Goal: Task Accomplishment & Management: Use online tool/utility

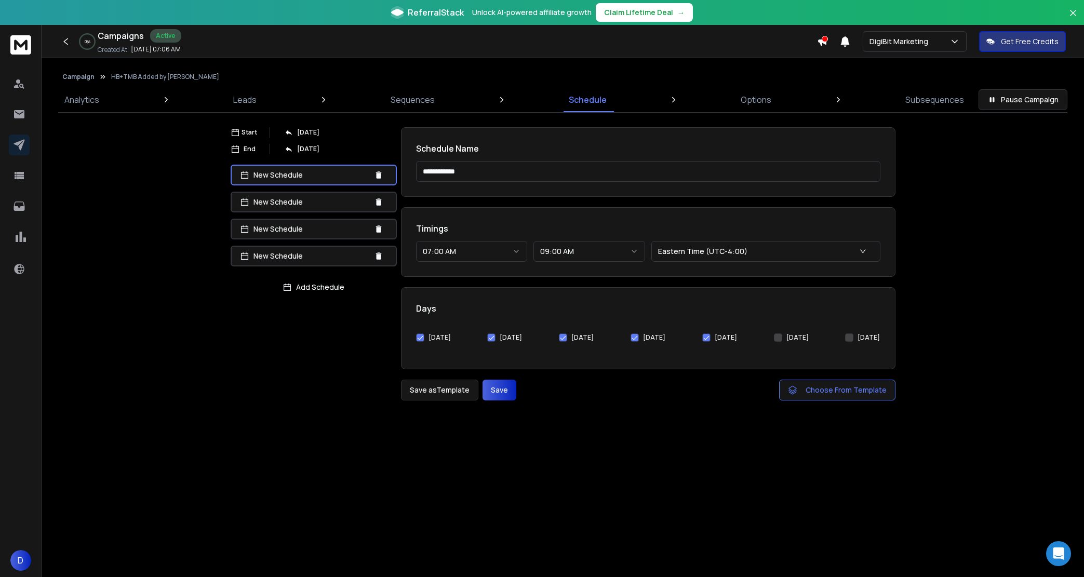
click at [26, 46] on icon at bounding box center [20, 44] width 21 height 19
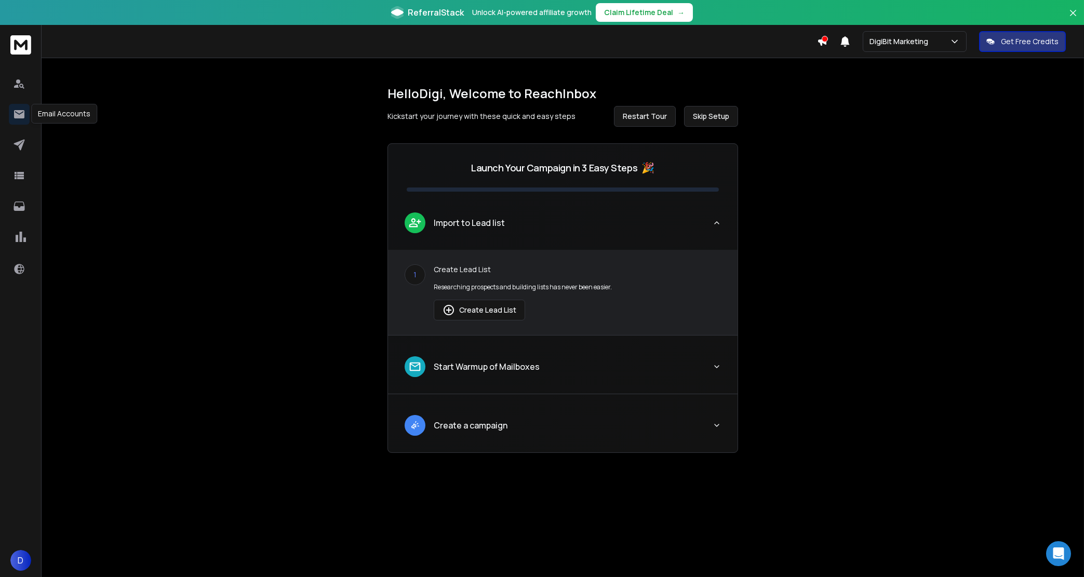
click at [19, 114] on icon at bounding box center [19, 114] width 12 height 12
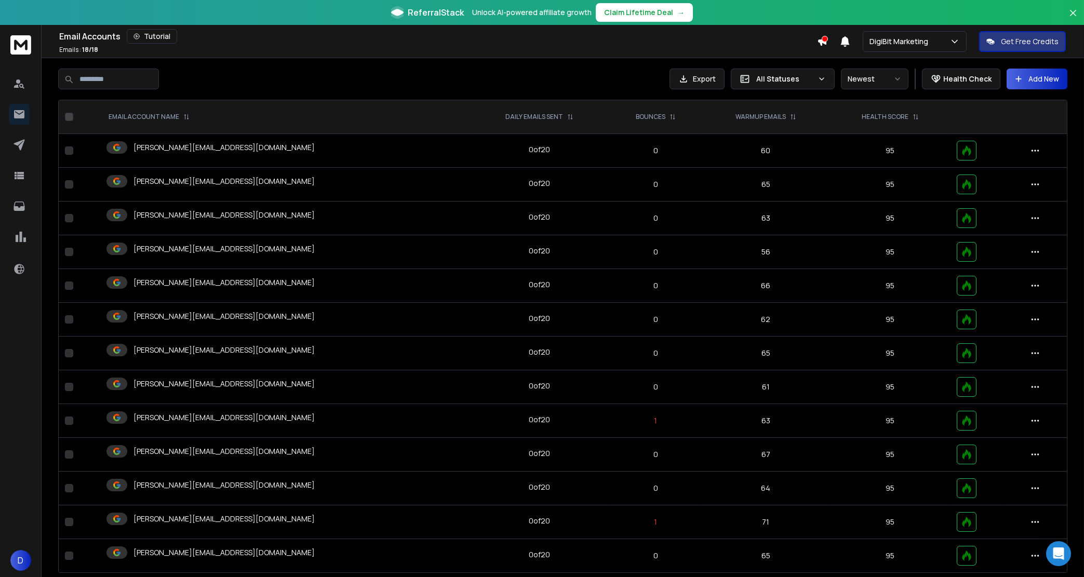
drag, startPoint x: 257, startPoint y: 150, endPoint x: 143, endPoint y: 150, distance: 113.7
click at [145, 154] on div "eric@digibitmarketinghq.com" at bounding box center [284, 147] width 357 height 12
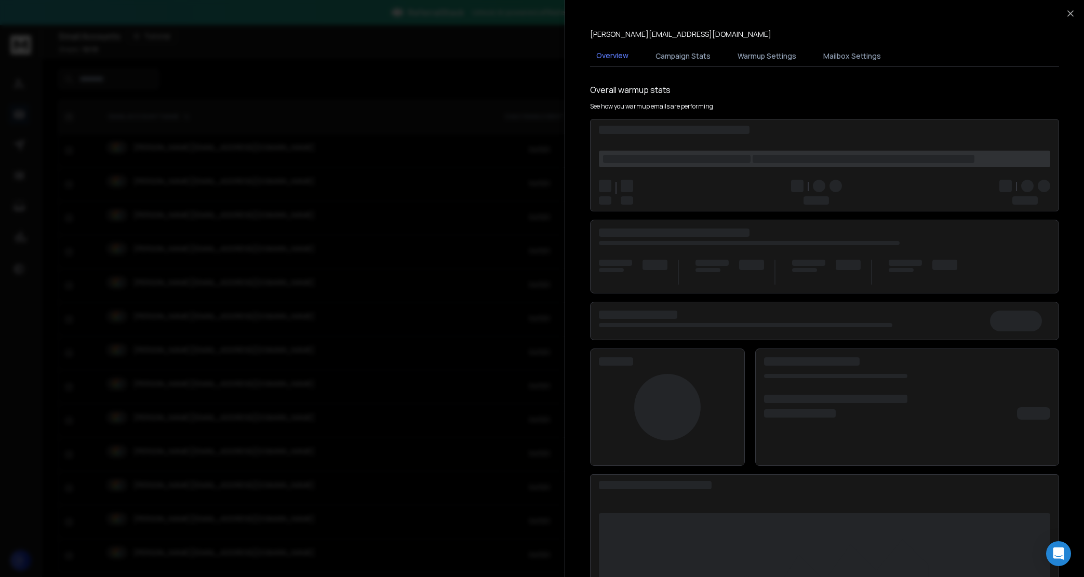
click at [144, 150] on div at bounding box center [542, 288] width 1084 height 577
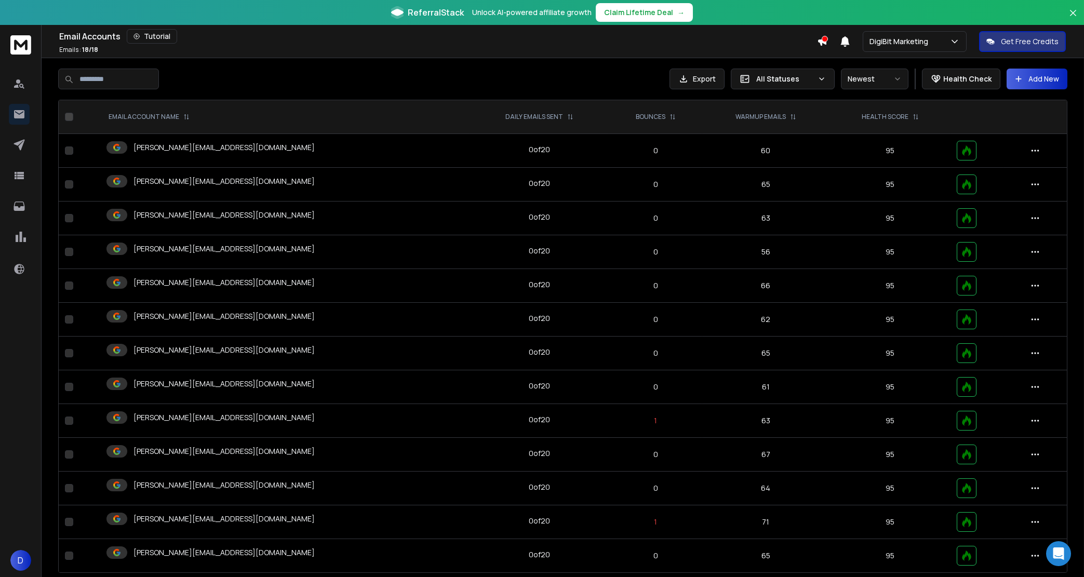
click at [470, 154] on td "0 of 20" at bounding box center [539, 147] width 139 height 27
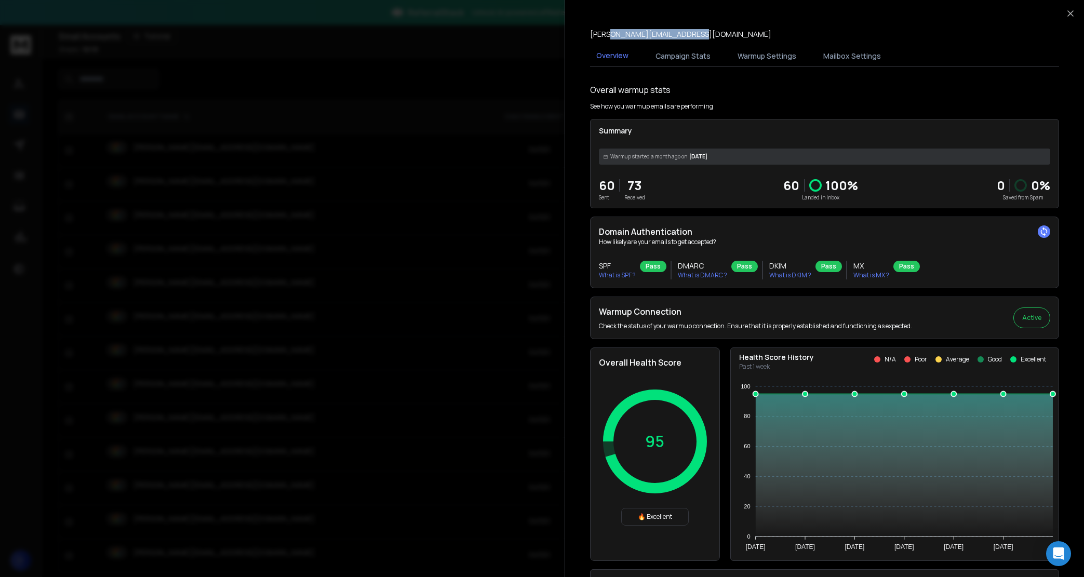
drag, startPoint x: 676, startPoint y: 37, endPoint x: 610, endPoint y: 37, distance: 66.0
click at [610, 37] on div "eric@digibitmarketinghq.com" at bounding box center [824, 34] width 469 height 10
copy p "digibitmarketinghq.com"
